Goal: Task Accomplishment & Management: Manage account settings

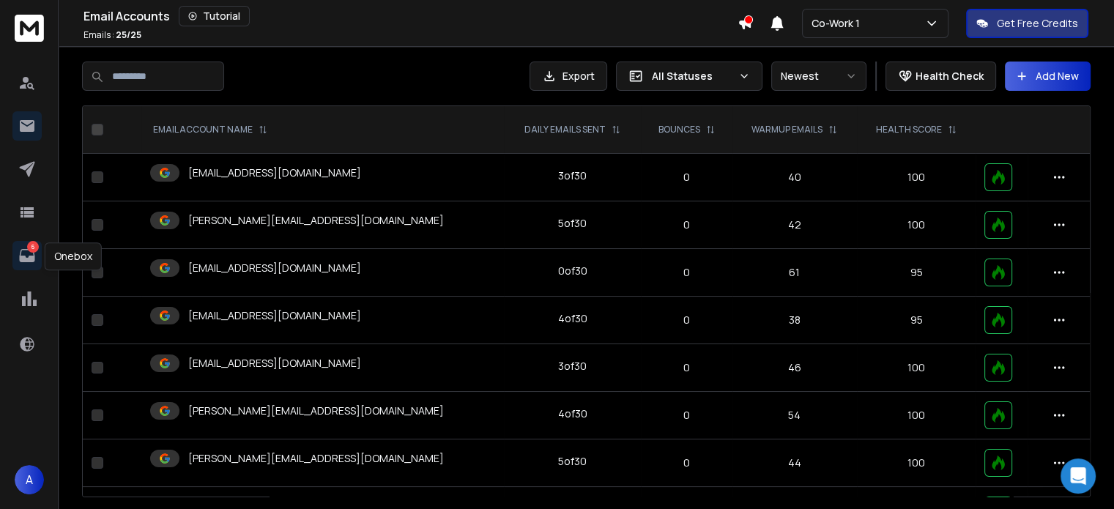
click at [29, 257] on icon at bounding box center [26, 255] width 15 height 13
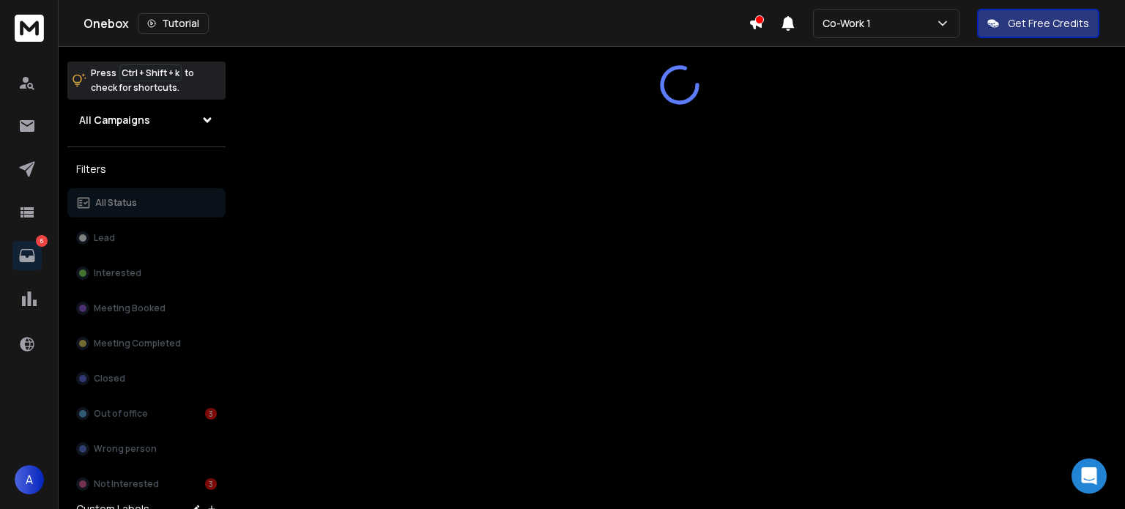
scroll to position [171, 0]
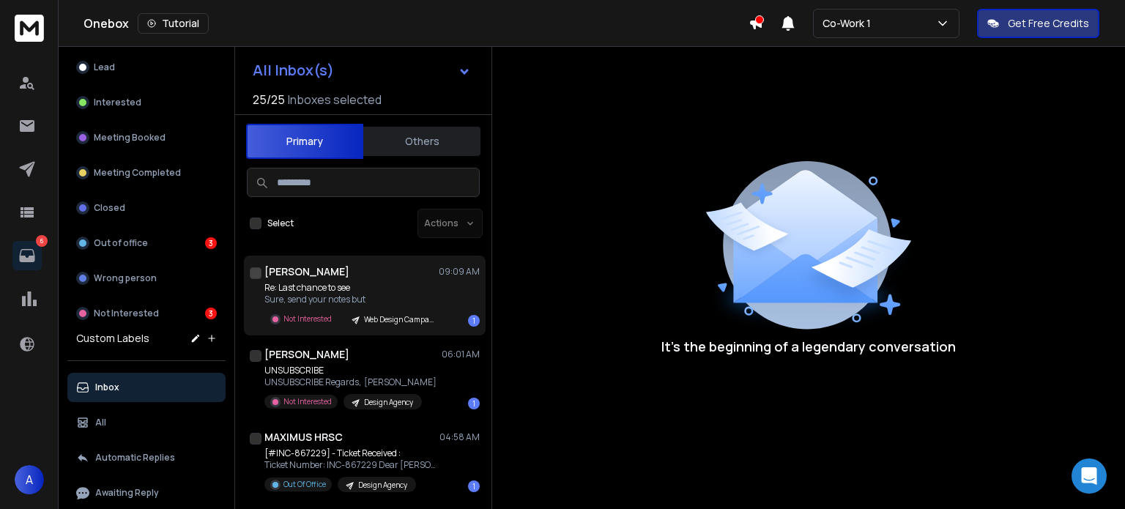
click at [379, 289] on p "Re: Last chance to see" at bounding box center [352, 288] width 176 height 12
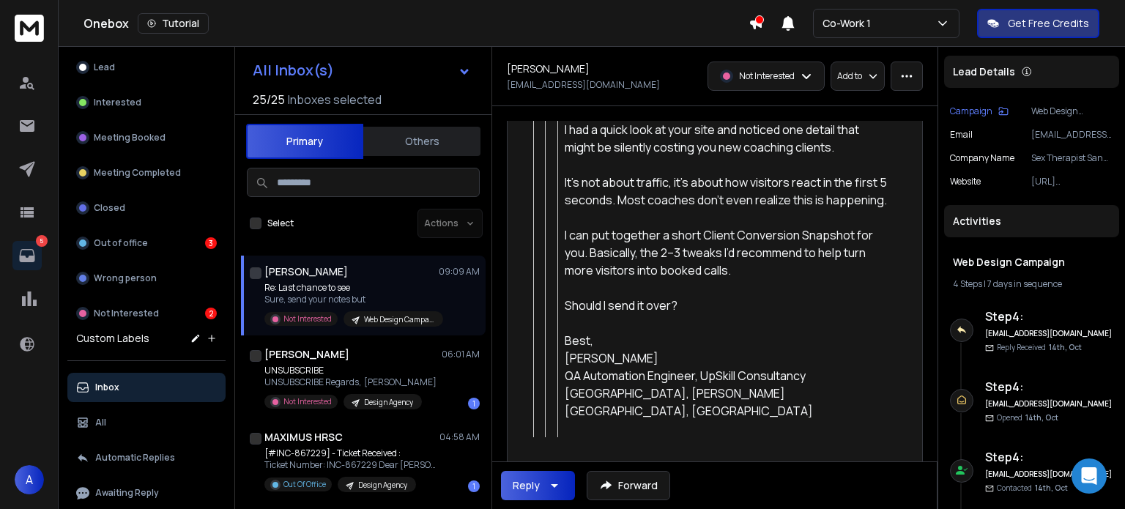
scroll to position [1450, 0]
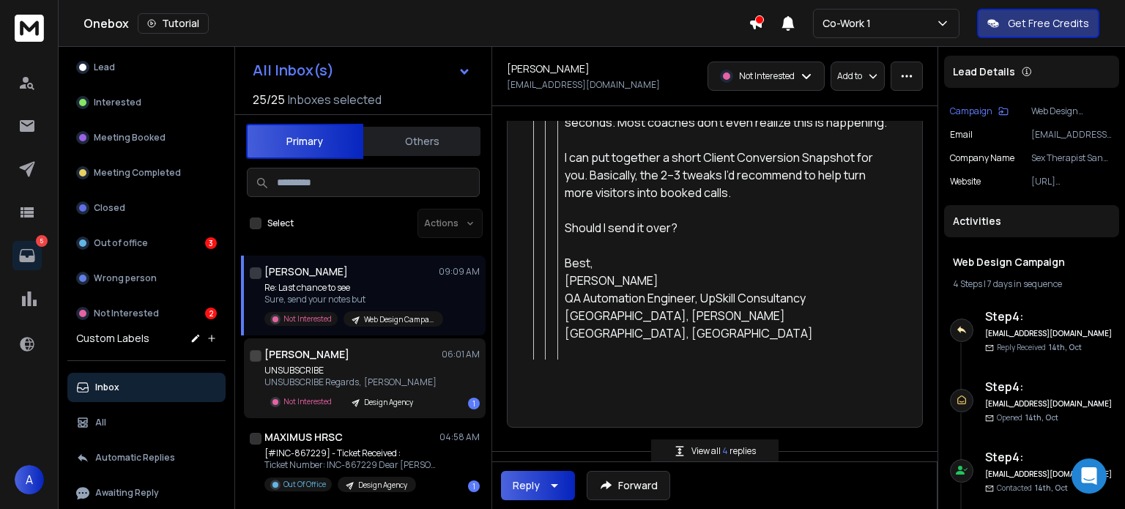
click at [415, 373] on p "UNSUBSCRIBE" at bounding box center [350, 371] width 172 height 12
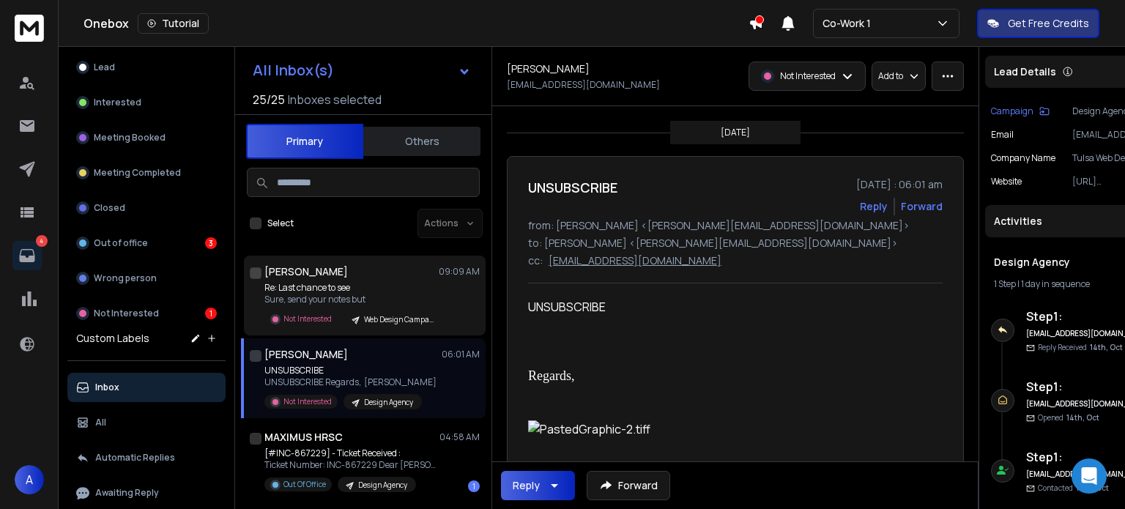
scroll to position [171, 0]
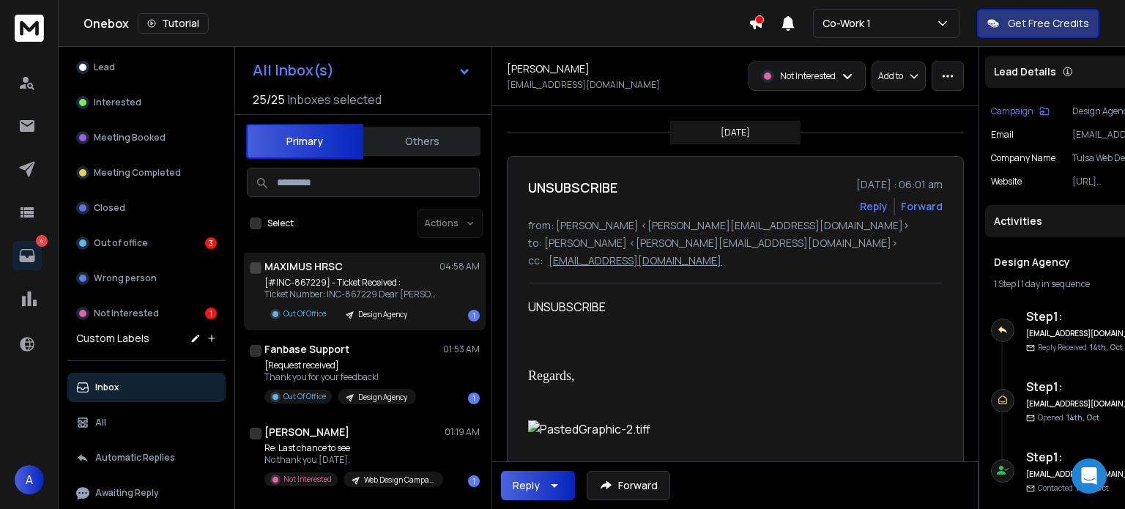
click at [434, 292] on div "[#INC-867229] - Ticket Received : Ticket Number: INC-867229 Dear [PERSON_NAME] …" at bounding box center [371, 299] width 215 height 45
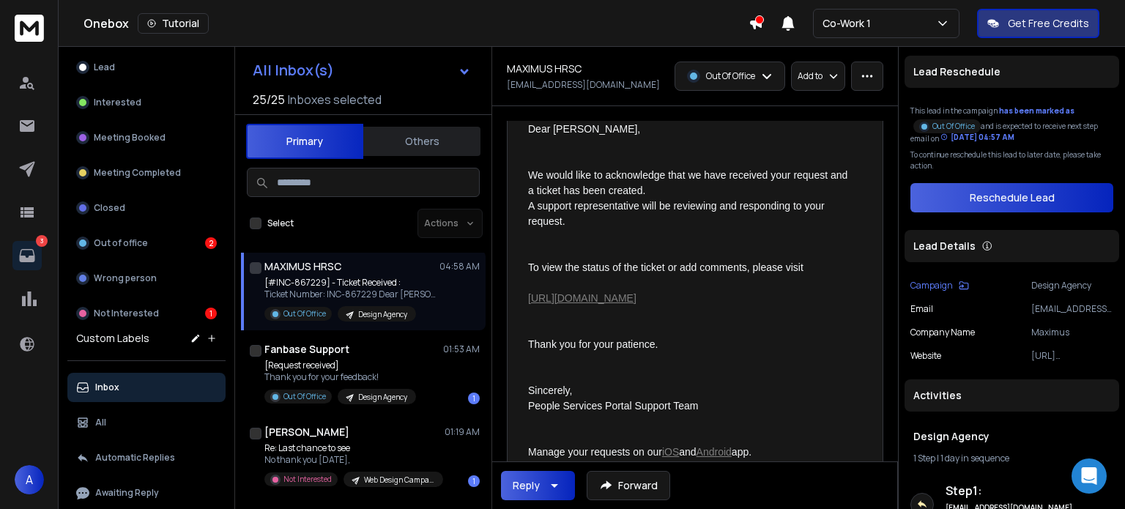
scroll to position [341, 0]
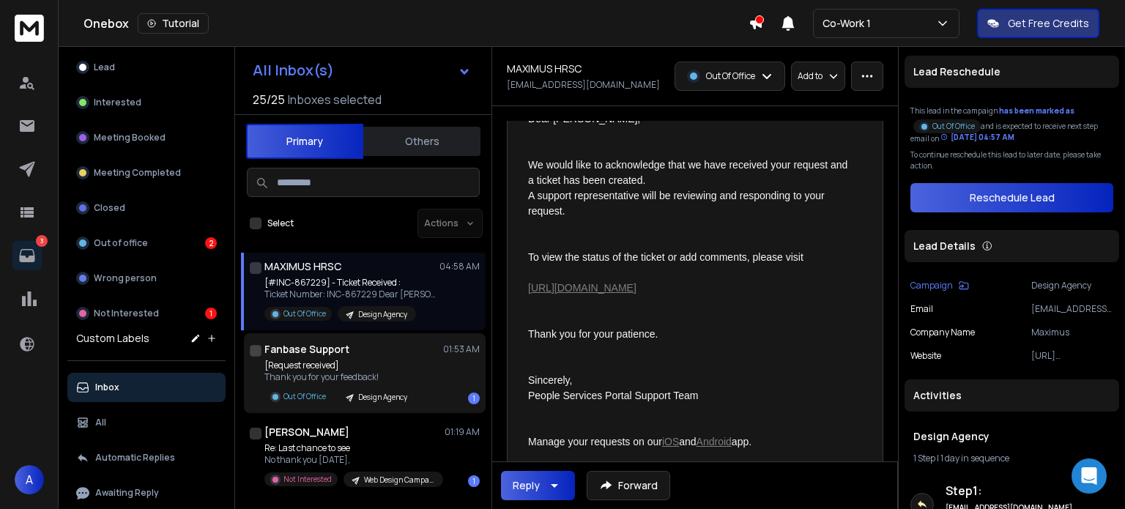
click at [407, 374] on p "Thank you for your feedback!" at bounding box center [340, 377] width 152 height 12
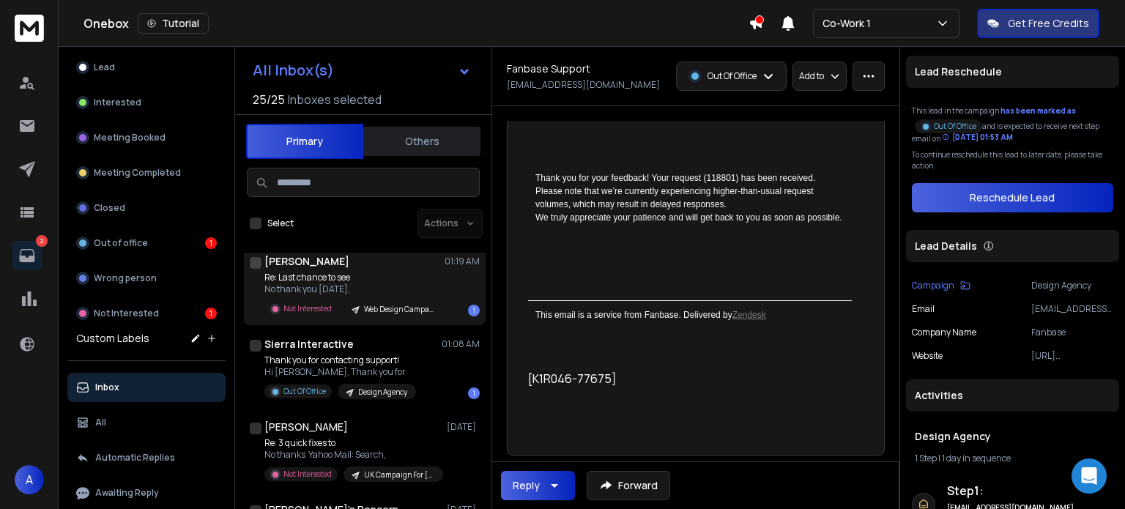
click at [396, 279] on p "Re: Last chance to see" at bounding box center [352, 278] width 176 height 12
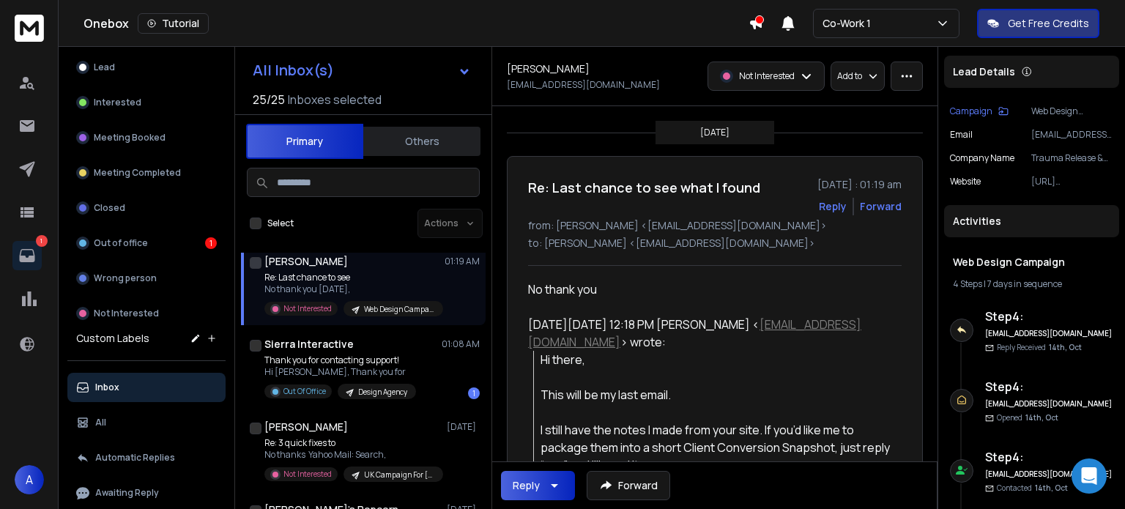
scroll to position [171, 0]
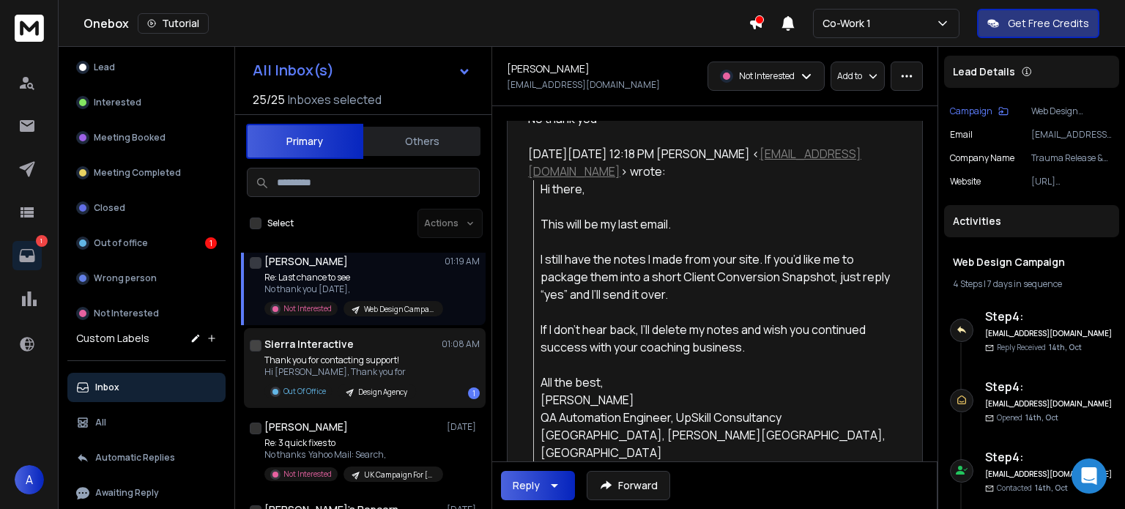
click at [442, 366] on div "Thank you for contacting support! Hi [PERSON_NAME], Thank you for Out Of Office…" at bounding box center [371, 377] width 215 height 45
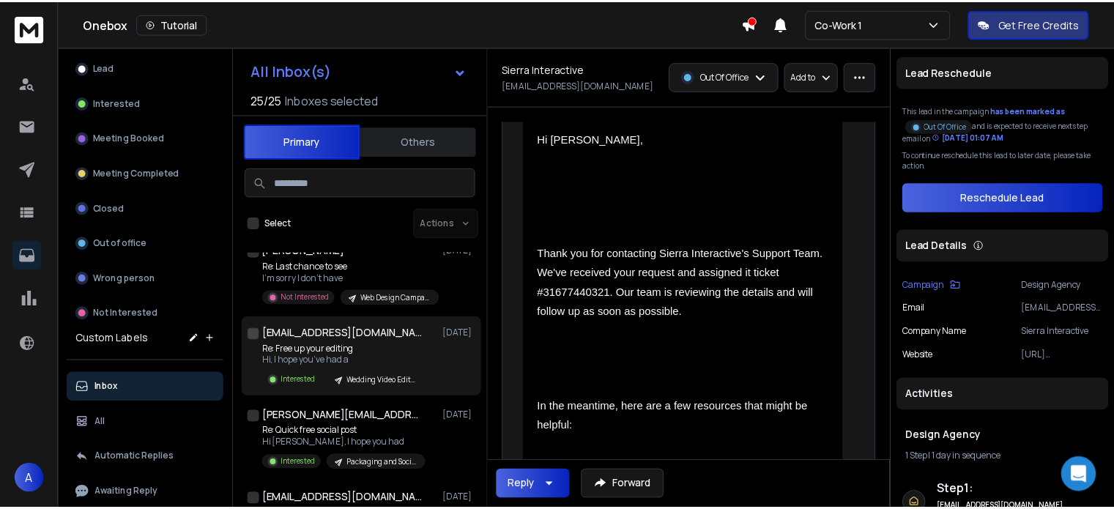
scroll to position [0, 0]
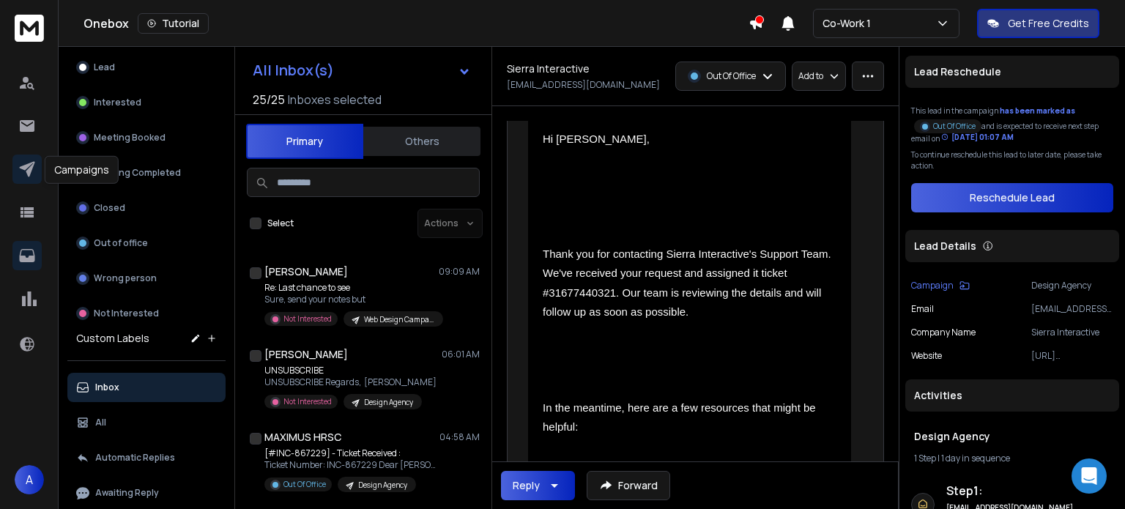
click at [18, 166] on icon at bounding box center [27, 169] width 18 height 18
